Goal: Task Accomplishment & Management: Manage account settings

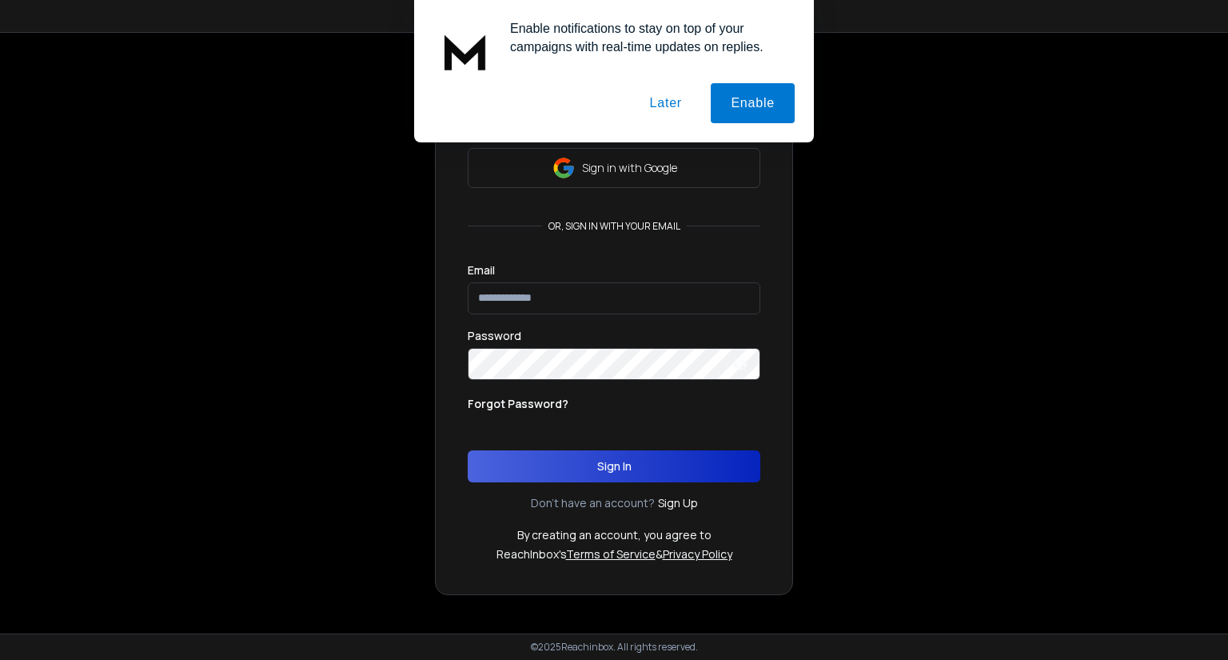
click at [540, 298] on input "email" at bounding box center [614, 298] width 293 height 32
type input "**********"
click at [740, 365] on icon at bounding box center [740, 364] width 14 height 14
click at [618, 466] on button "Sign In" at bounding box center [614, 466] width 293 height 32
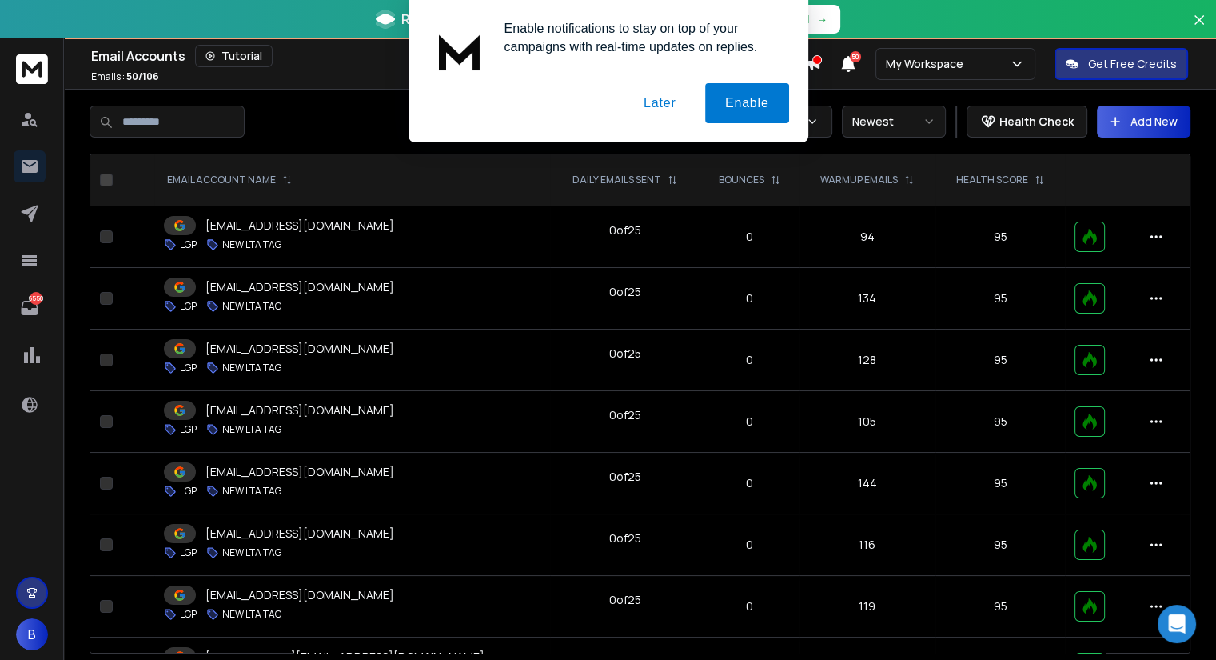
click at [959, 94] on div "Enable notifications to stay on top of your campaigns with real-time updates on…" at bounding box center [608, 71] width 1216 height 142
click at [750, 102] on button "Enable" at bounding box center [747, 103] width 84 height 40
